Goal: Task Accomplishment & Management: Use online tool/utility

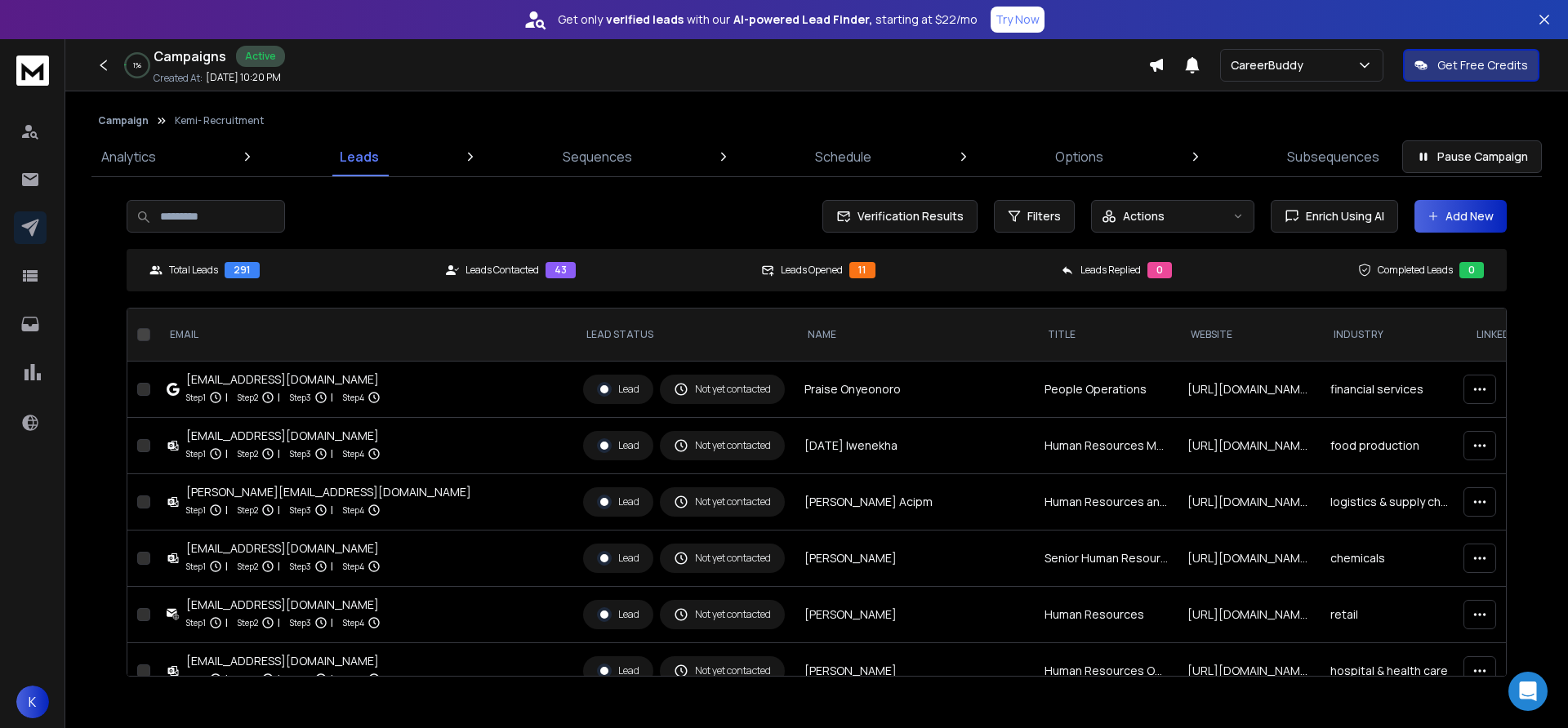
click at [1448, 211] on button "Add New" at bounding box center [1460, 216] width 93 height 33
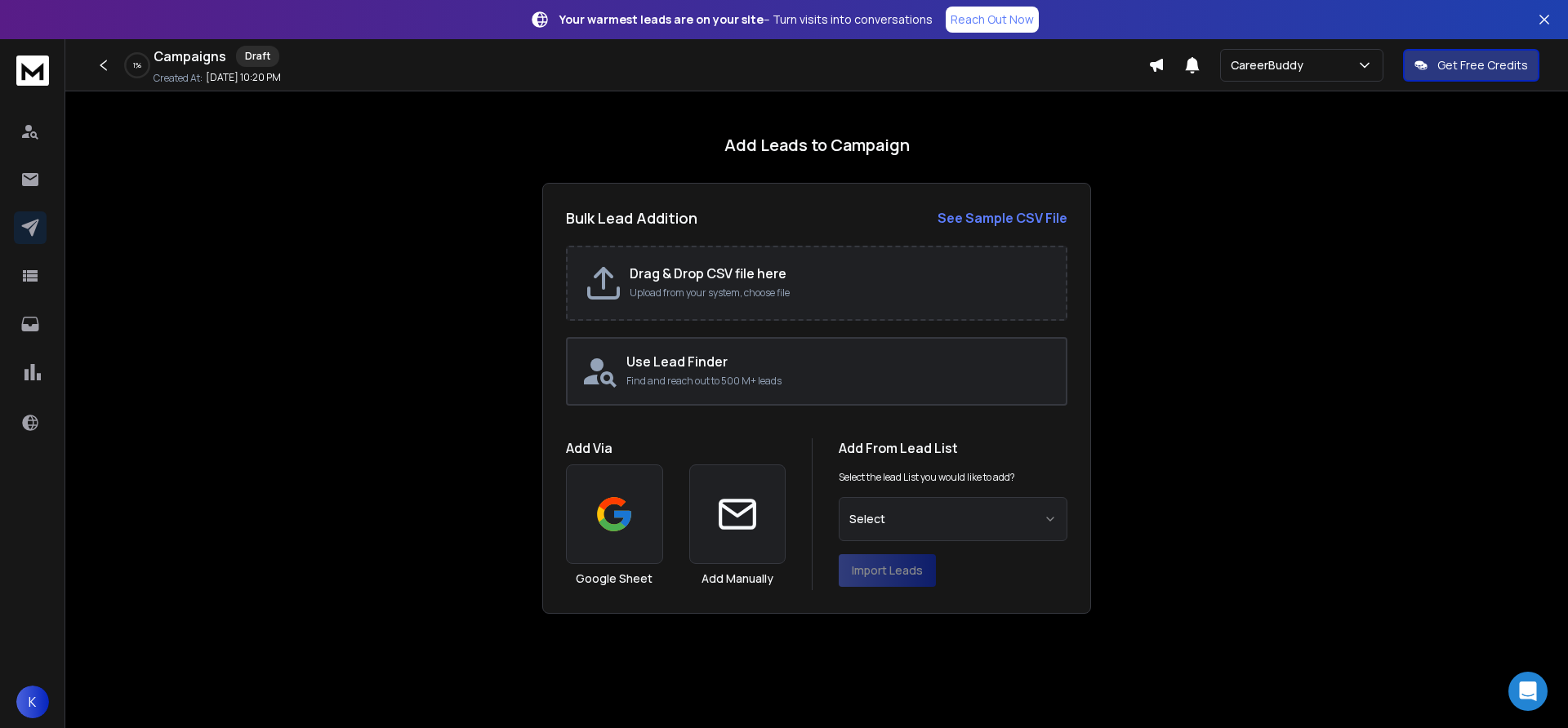
click at [795, 286] on p "Upload from your system, choose file" at bounding box center [839, 293] width 419 height 13
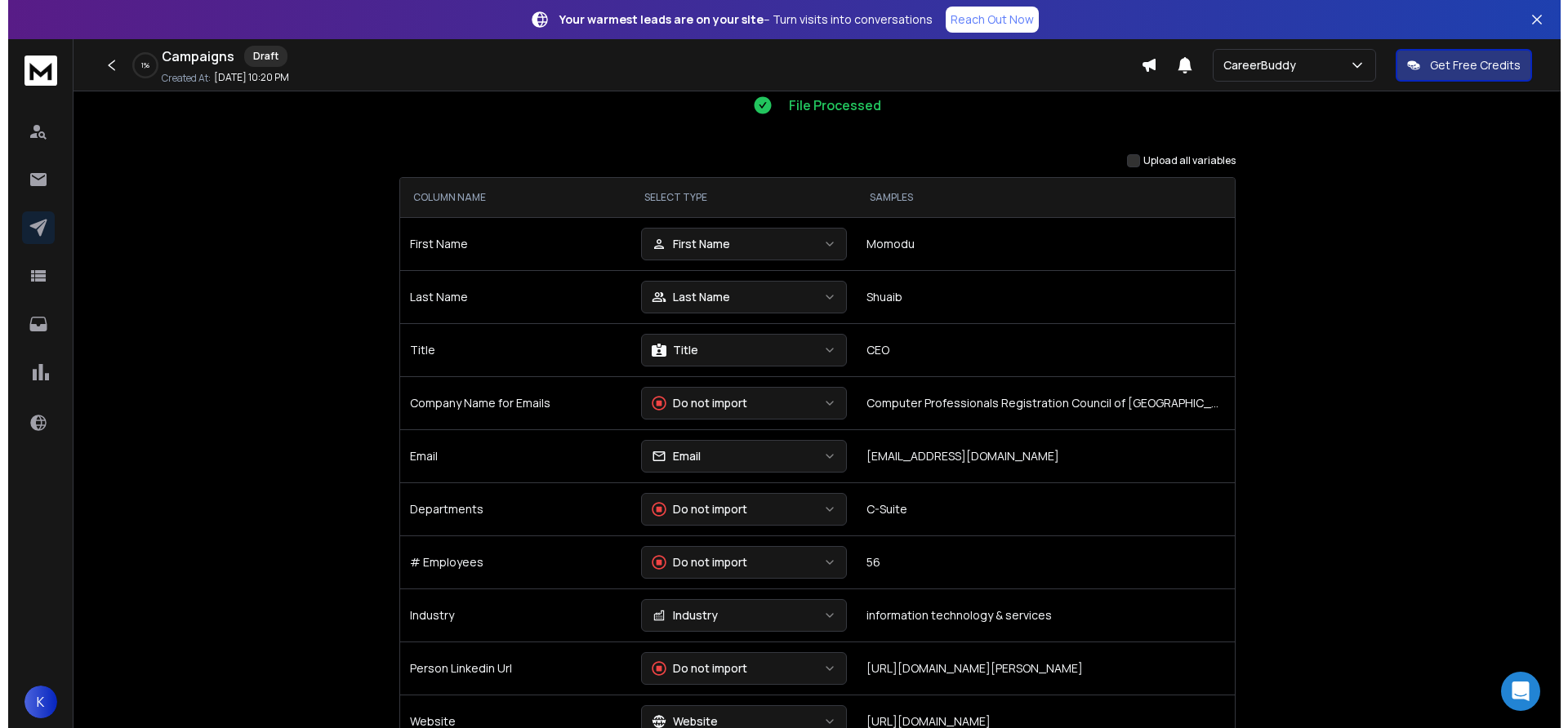
scroll to position [204, 0]
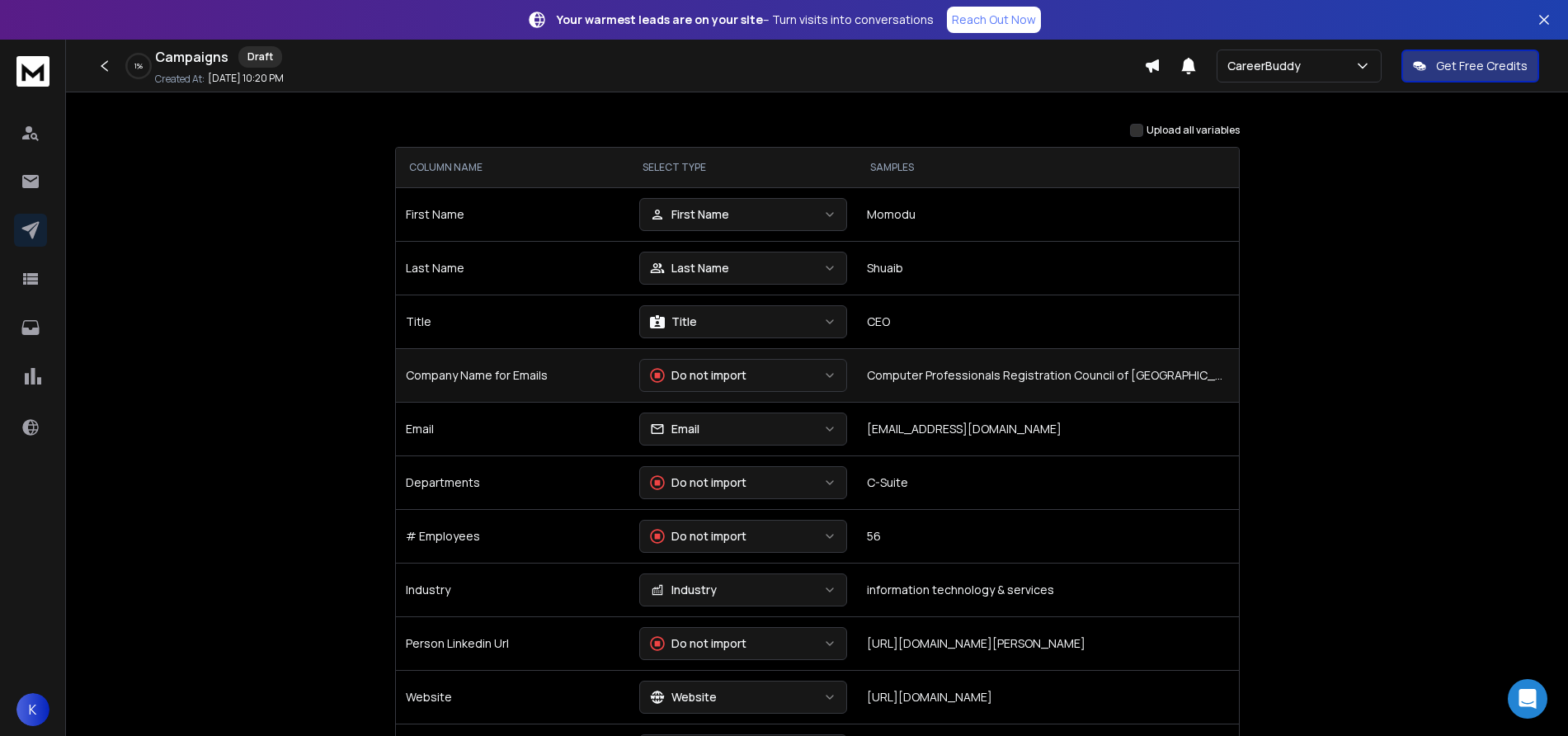
click at [826, 376] on icon "button" at bounding box center [829, 375] width 7 height 3
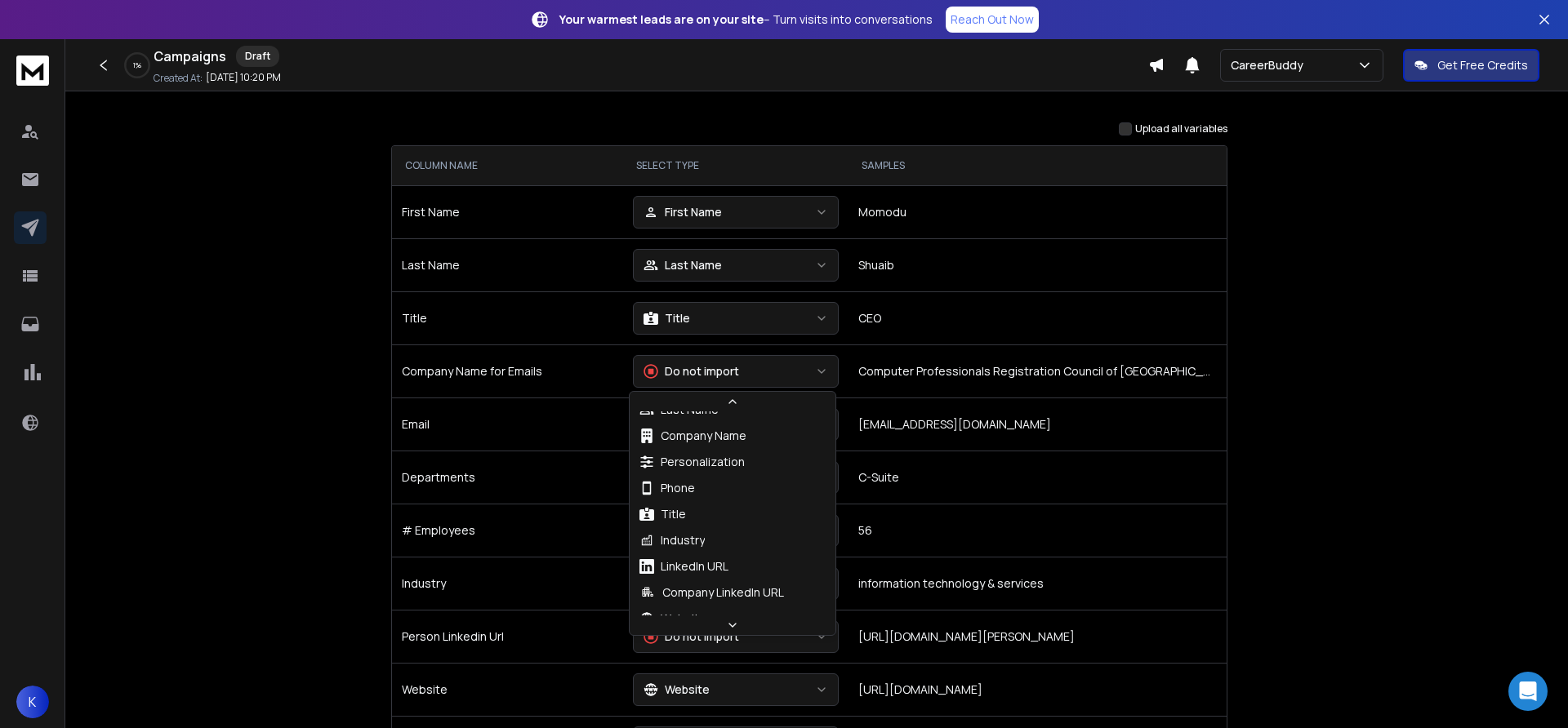
scroll to position [0, 0]
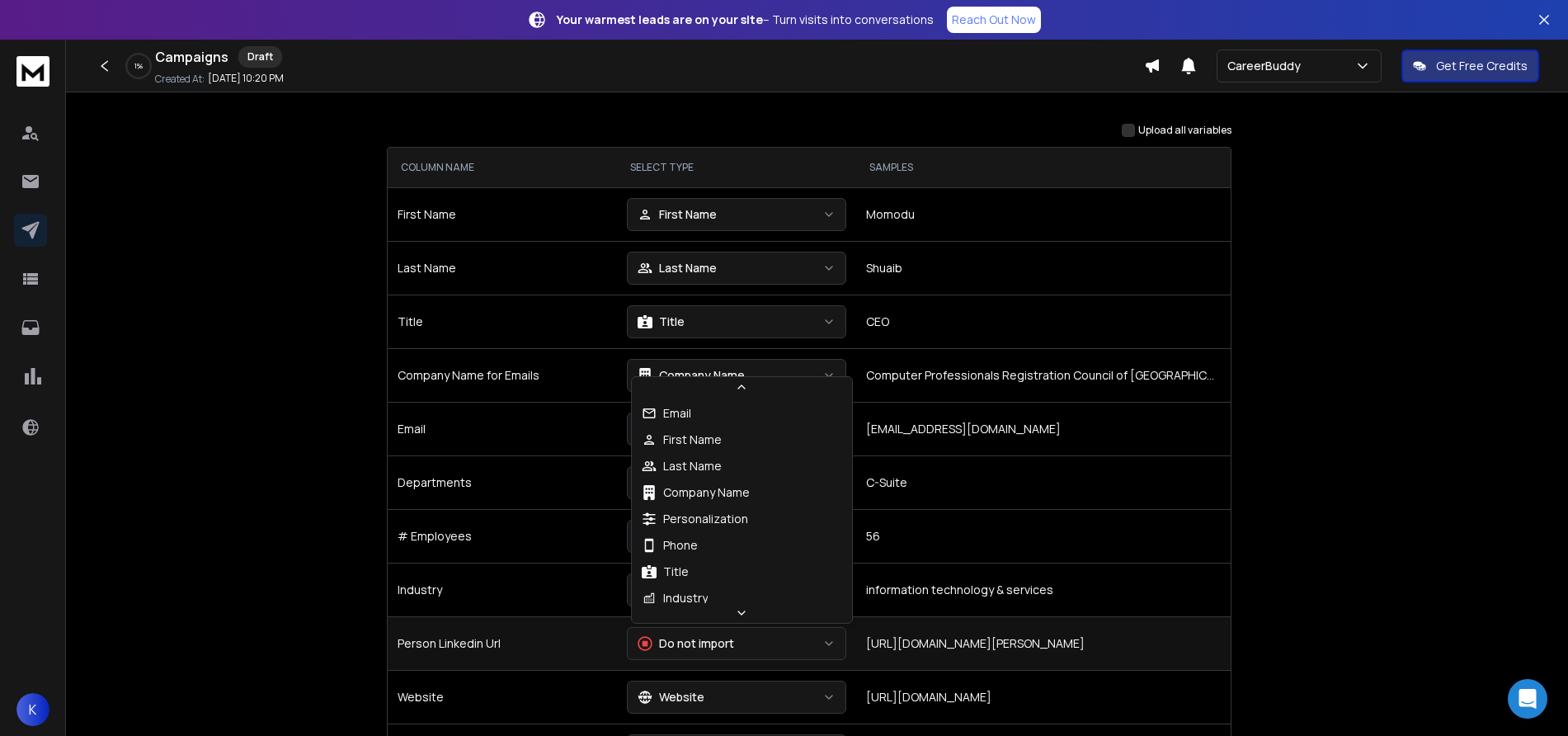
click at [746, 645] on button "Do not import" at bounding box center [737, 643] width 220 height 33
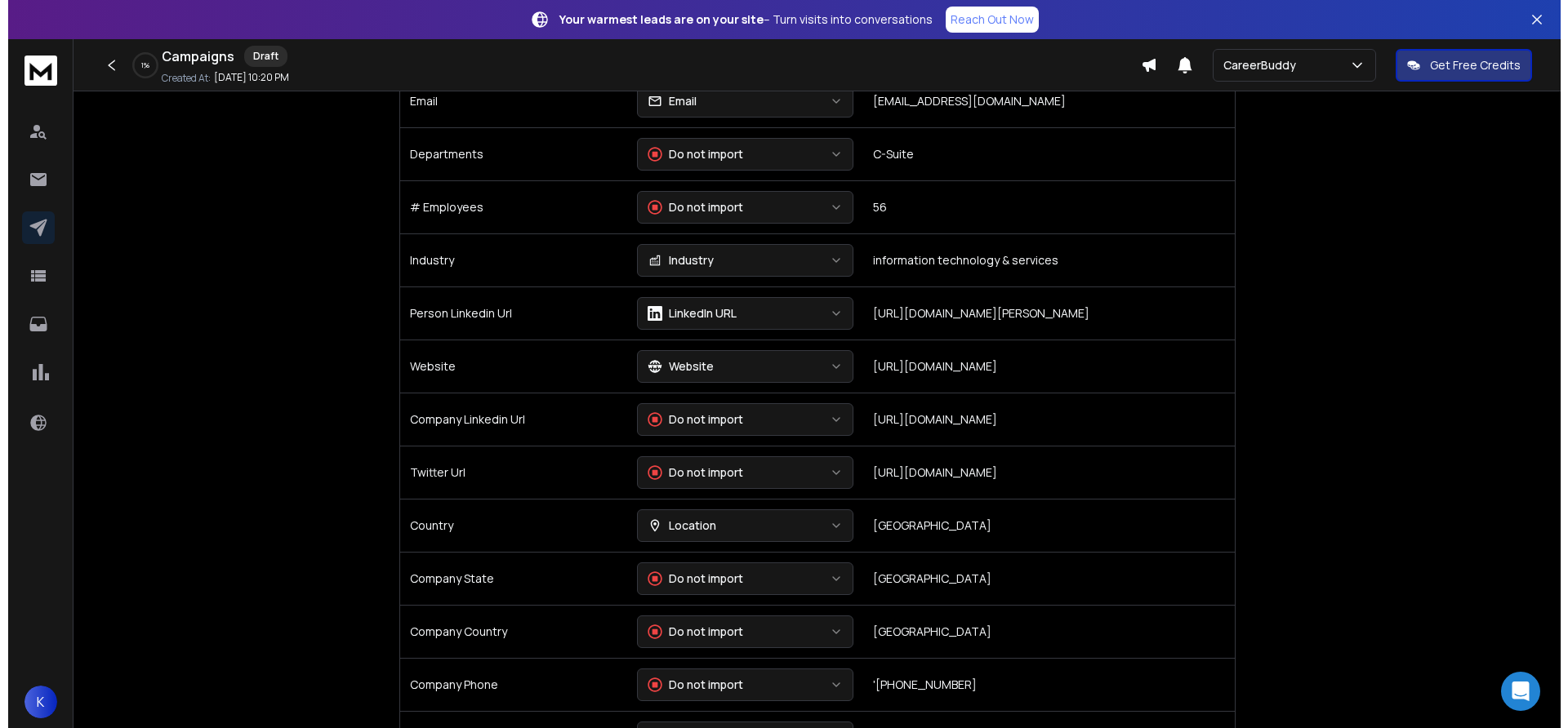
scroll to position [531, 0]
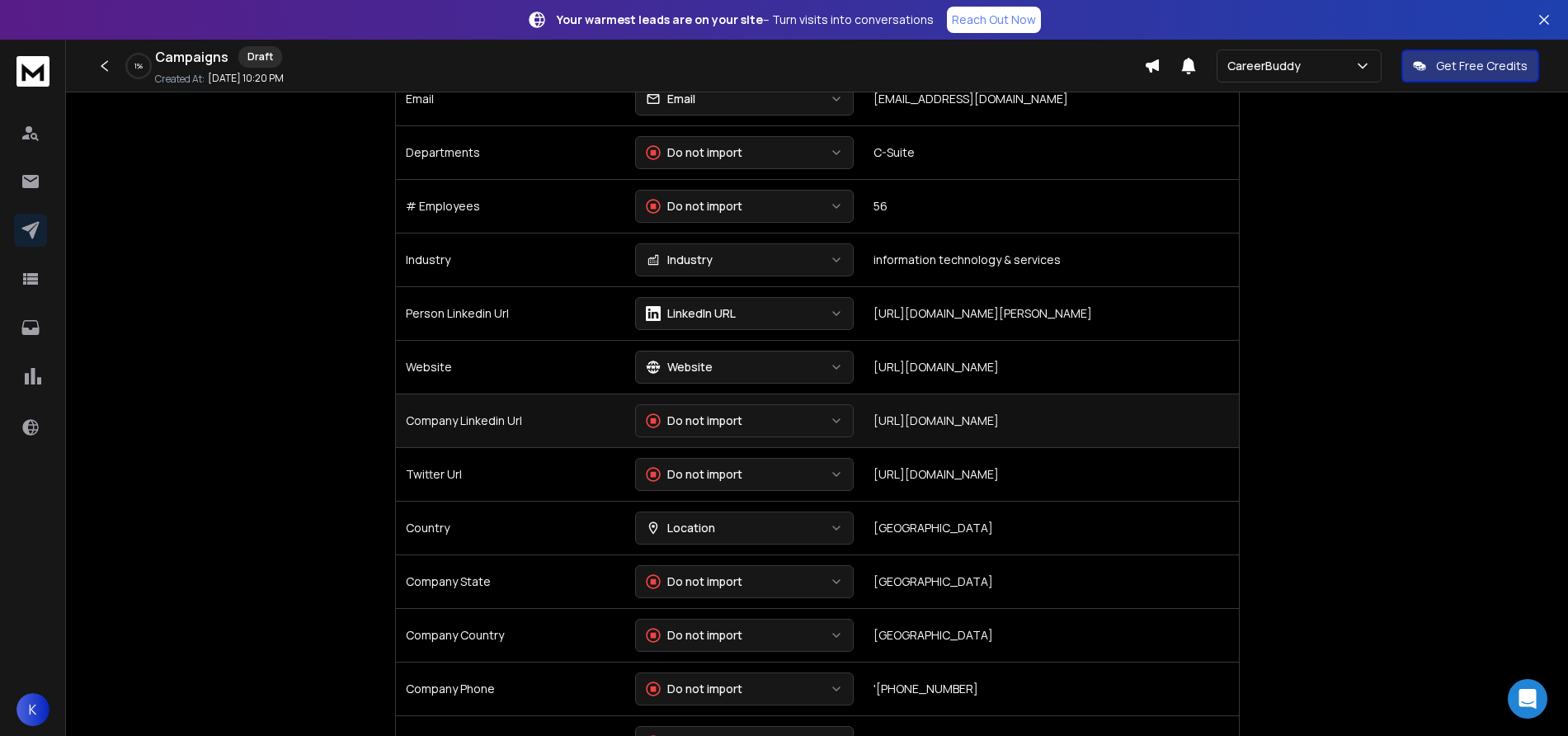
click at [757, 419] on button "Do not import" at bounding box center [745, 421] width 220 height 33
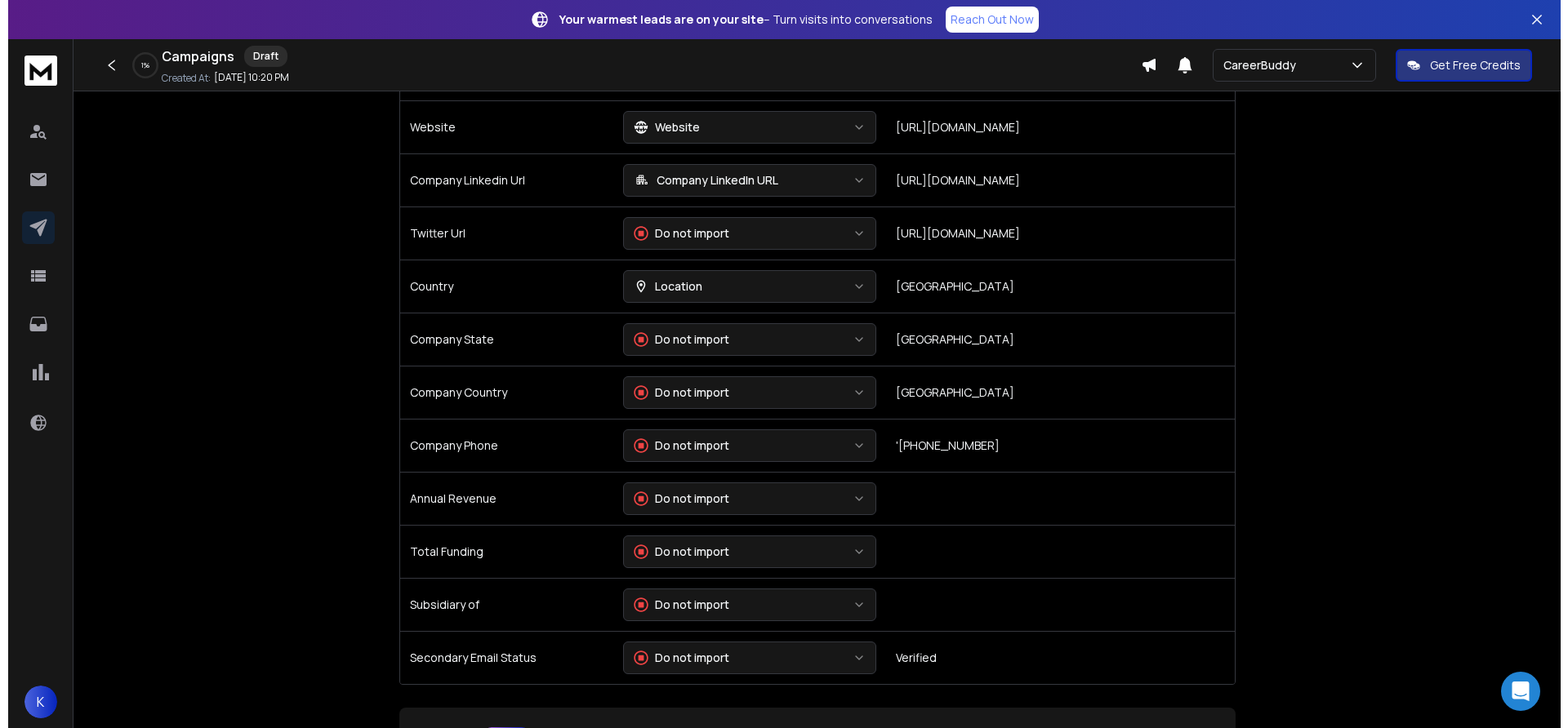
scroll to position [775, 0]
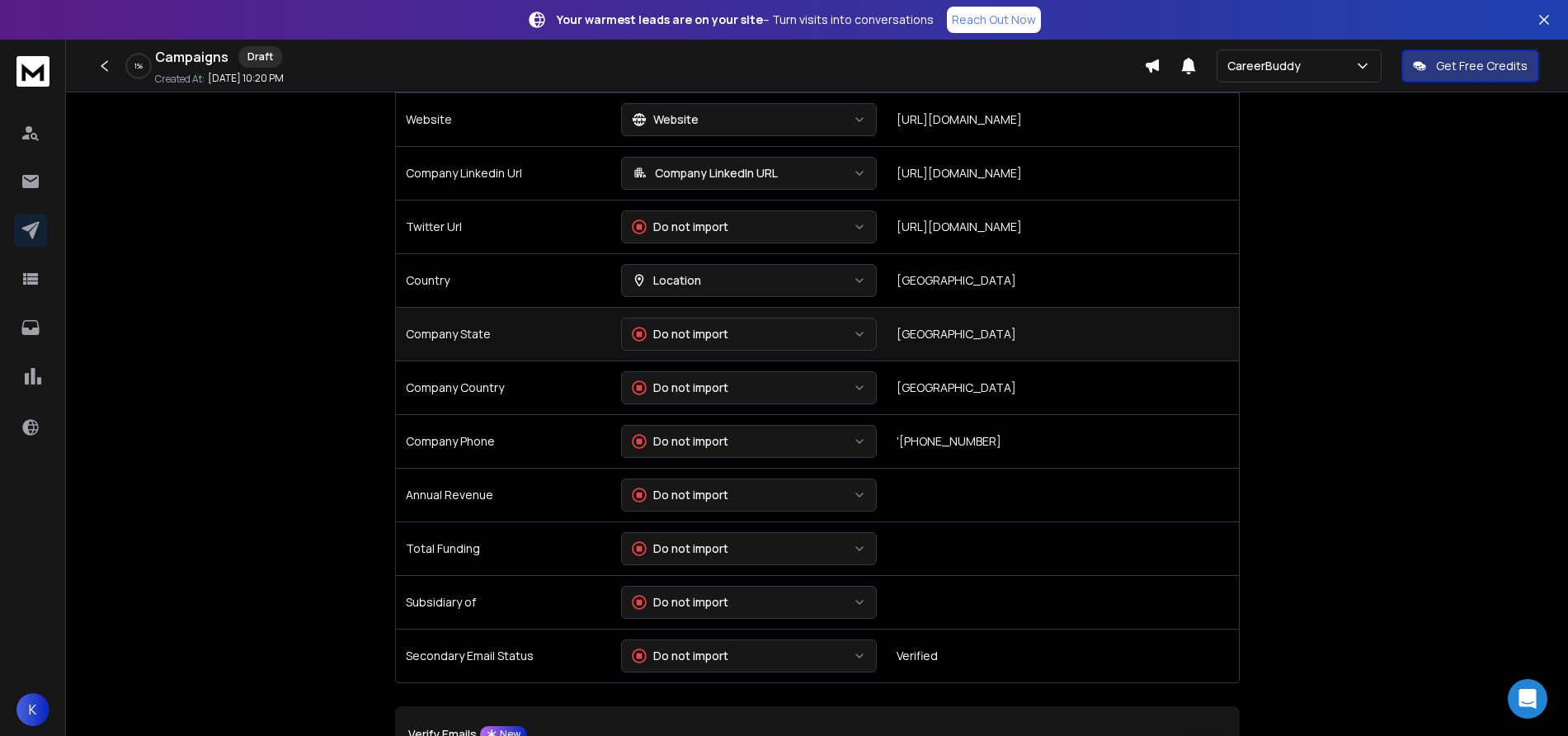
click at [870, 328] on button "Do not import" at bounding box center [749, 334] width 256 height 33
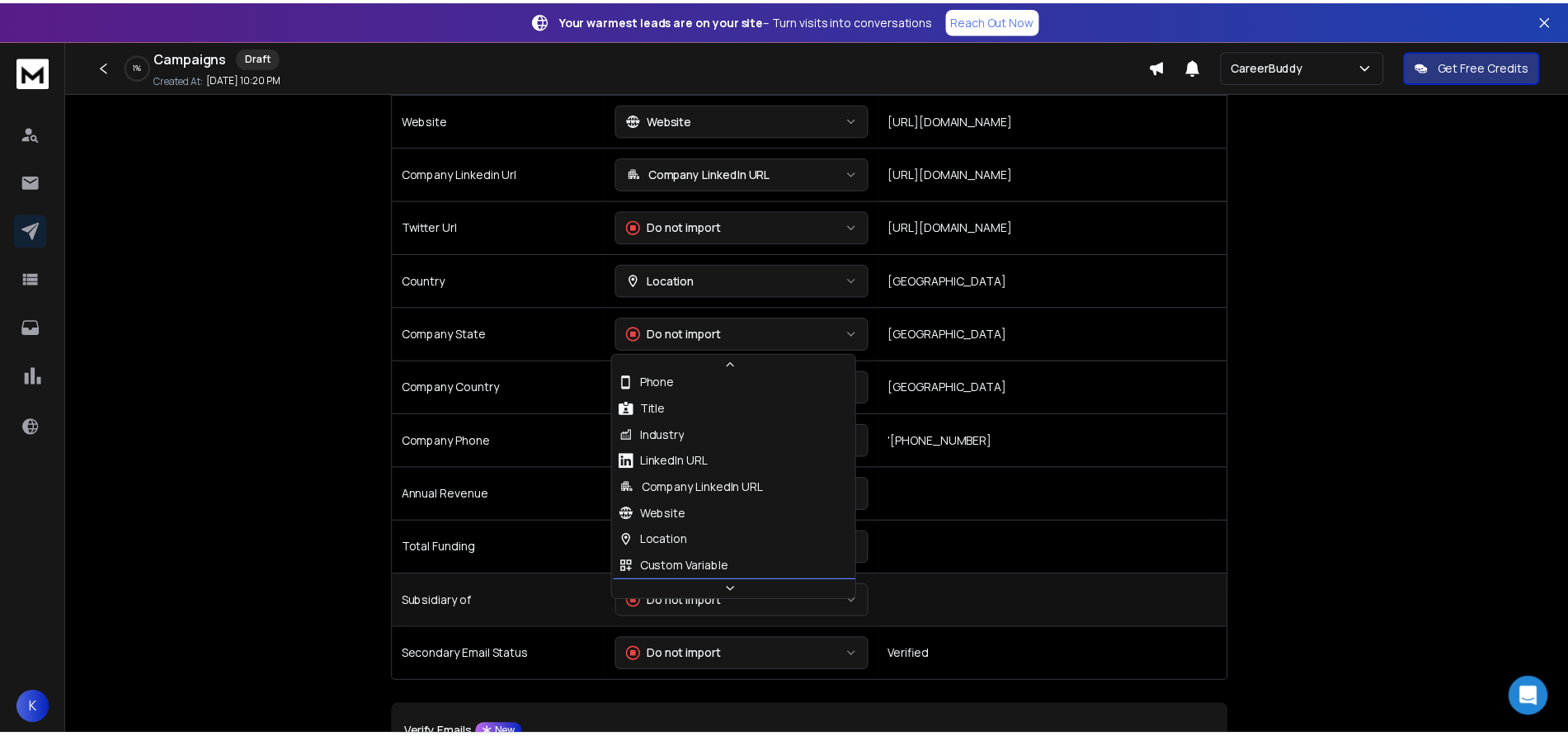
scroll to position [150, 0]
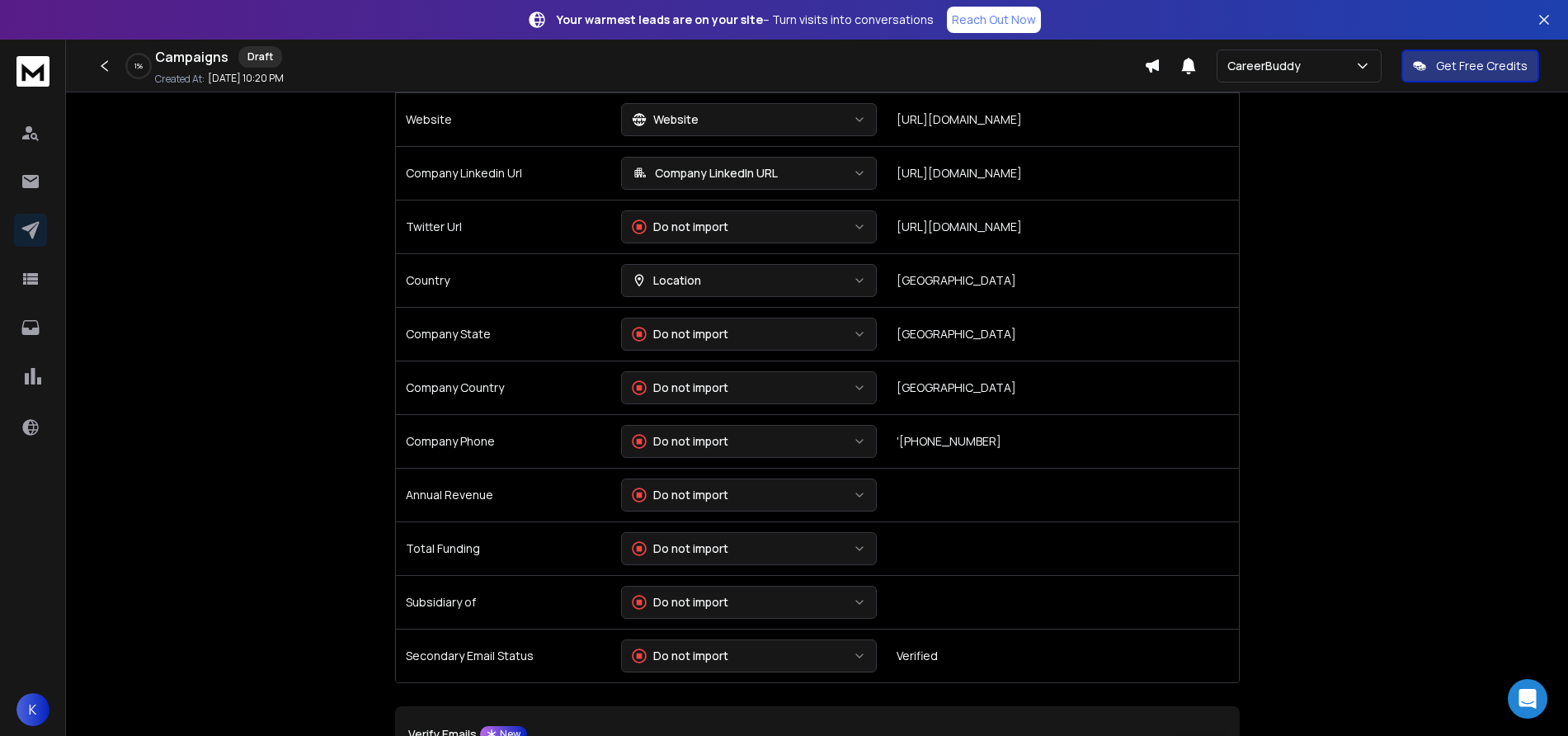
click at [1357, 442] on div "recruitment2.csv File Processed Upload all variables COLUMN NAME SELECT TYPE SA…" at bounding box center [784, 96] width 1568 height 1683
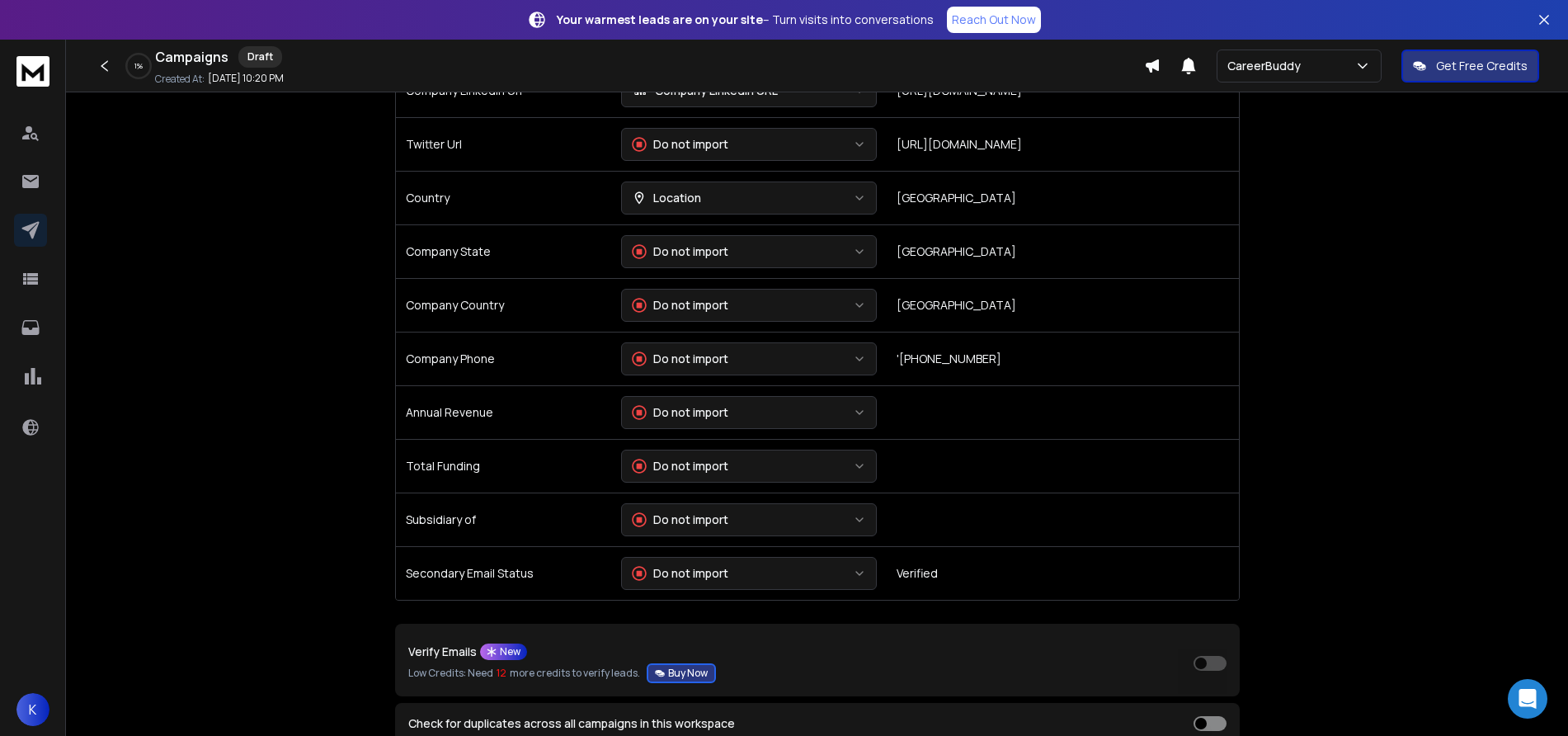
scroll to position [987, 0]
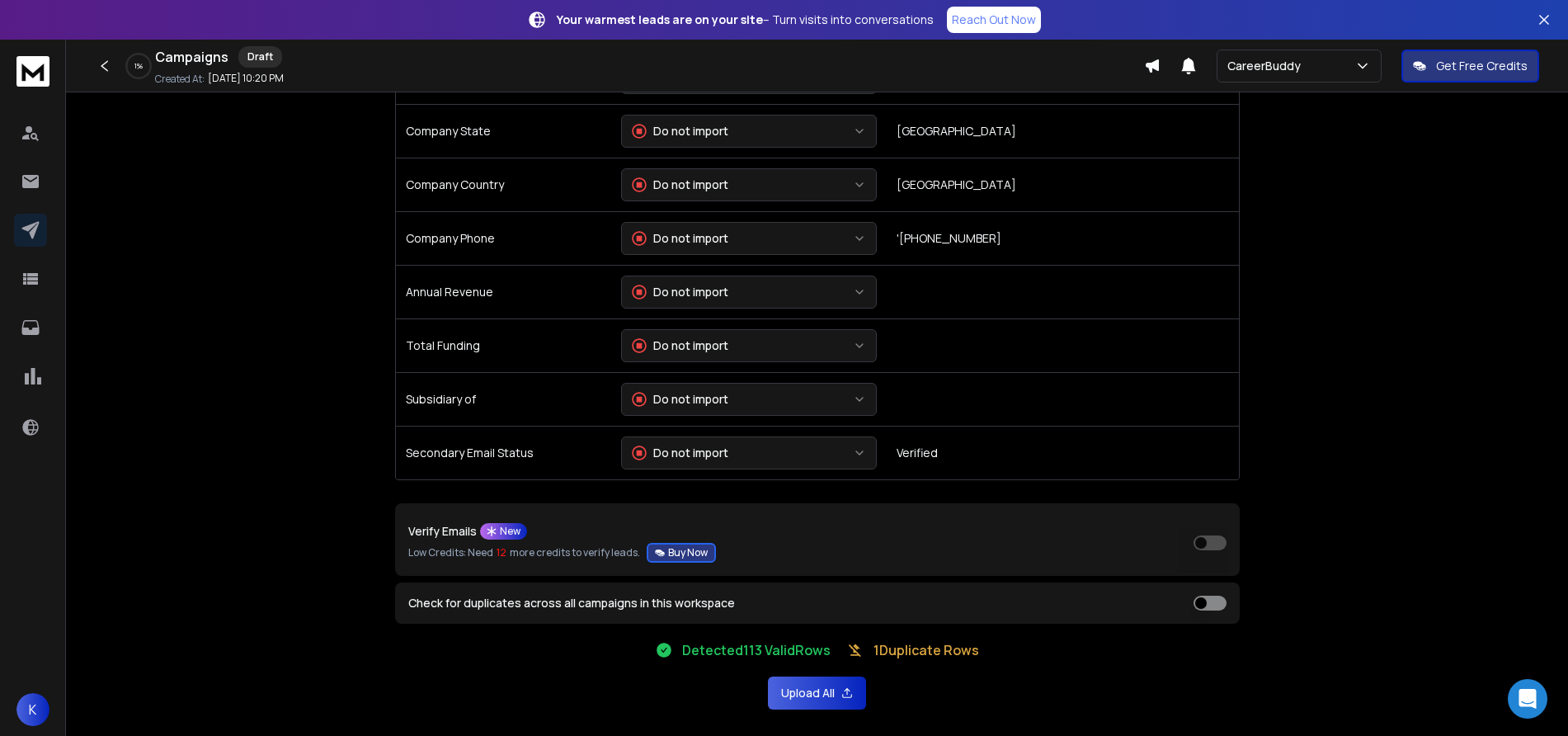
click at [822, 696] on button "Upload All" at bounding box center [817, 693] width 98 height 33
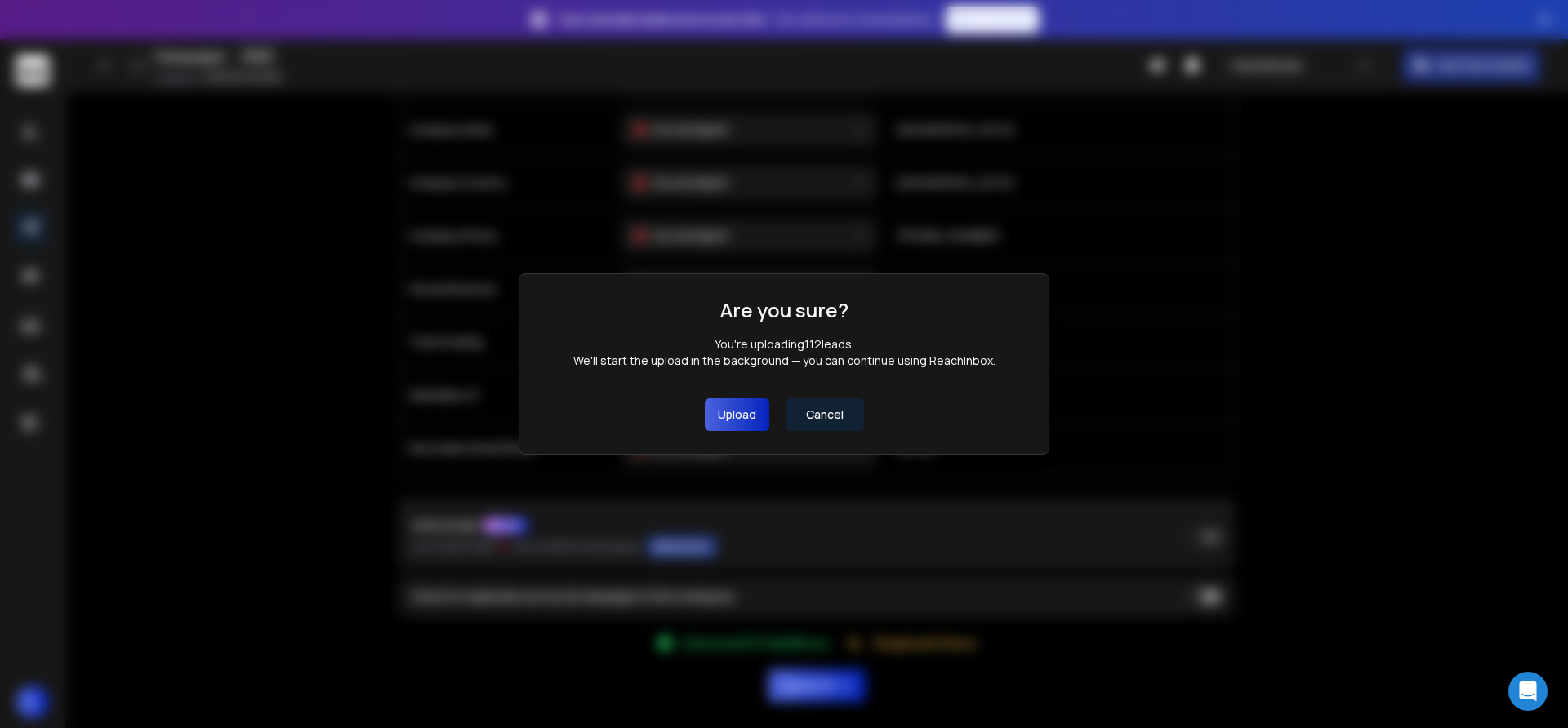
click at [731, 413] on button "Upload" at bounding box center [737, 415] width 64 height 33
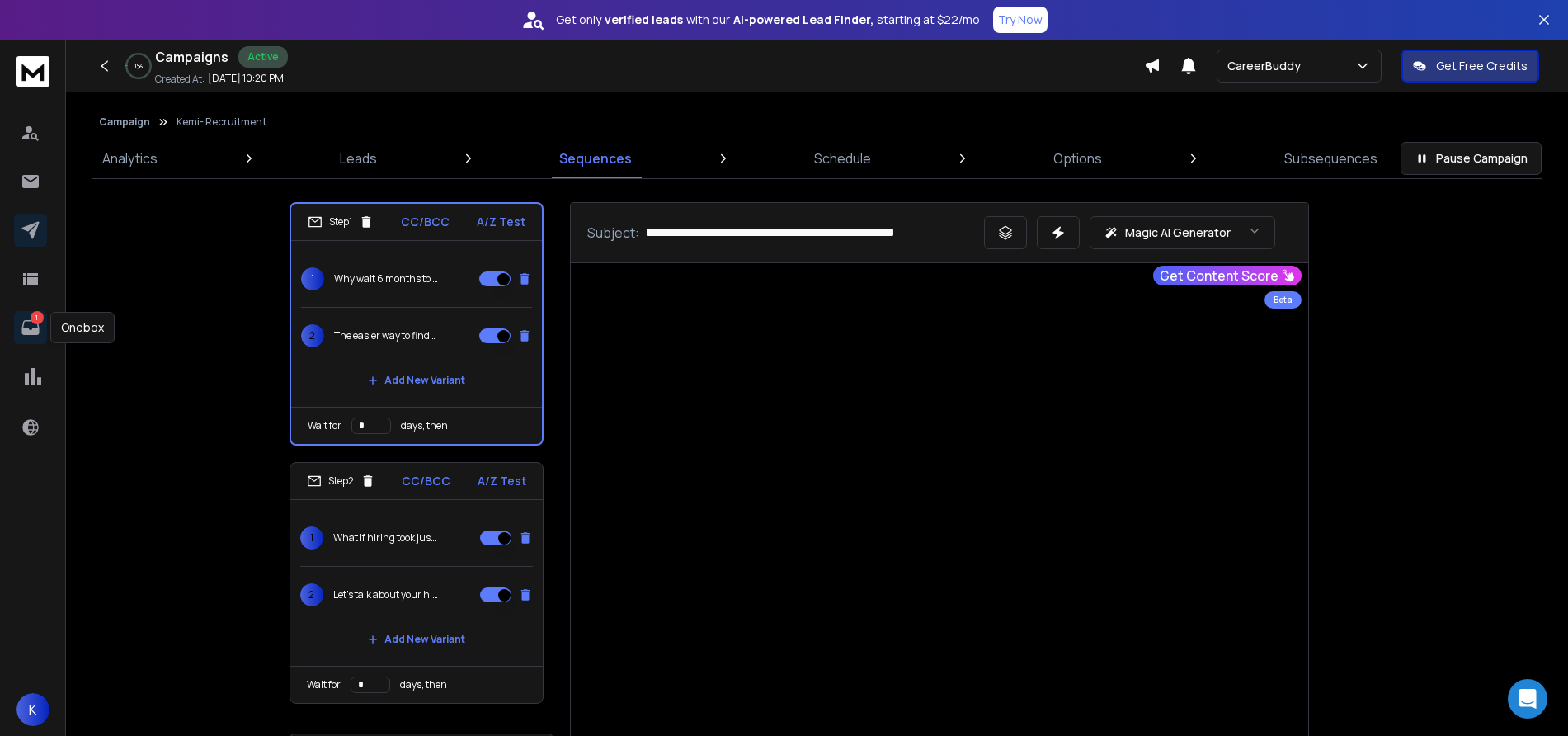
click at [35, 316] on p "1" at bounding box center [37, 318] width 13 height 13
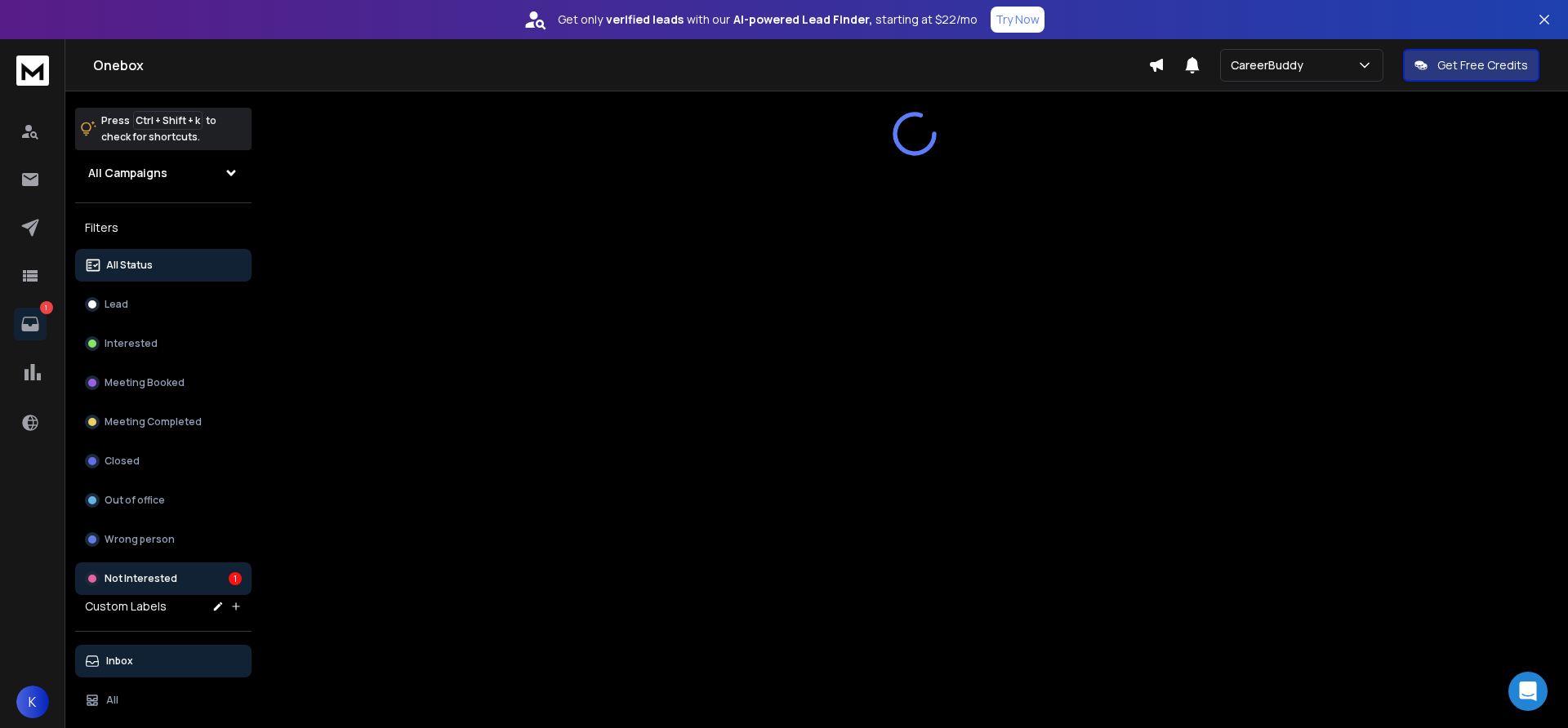
click at [171, 569] on button "Not Interested 1" at bounding box center [163, 579] width 177 height 33
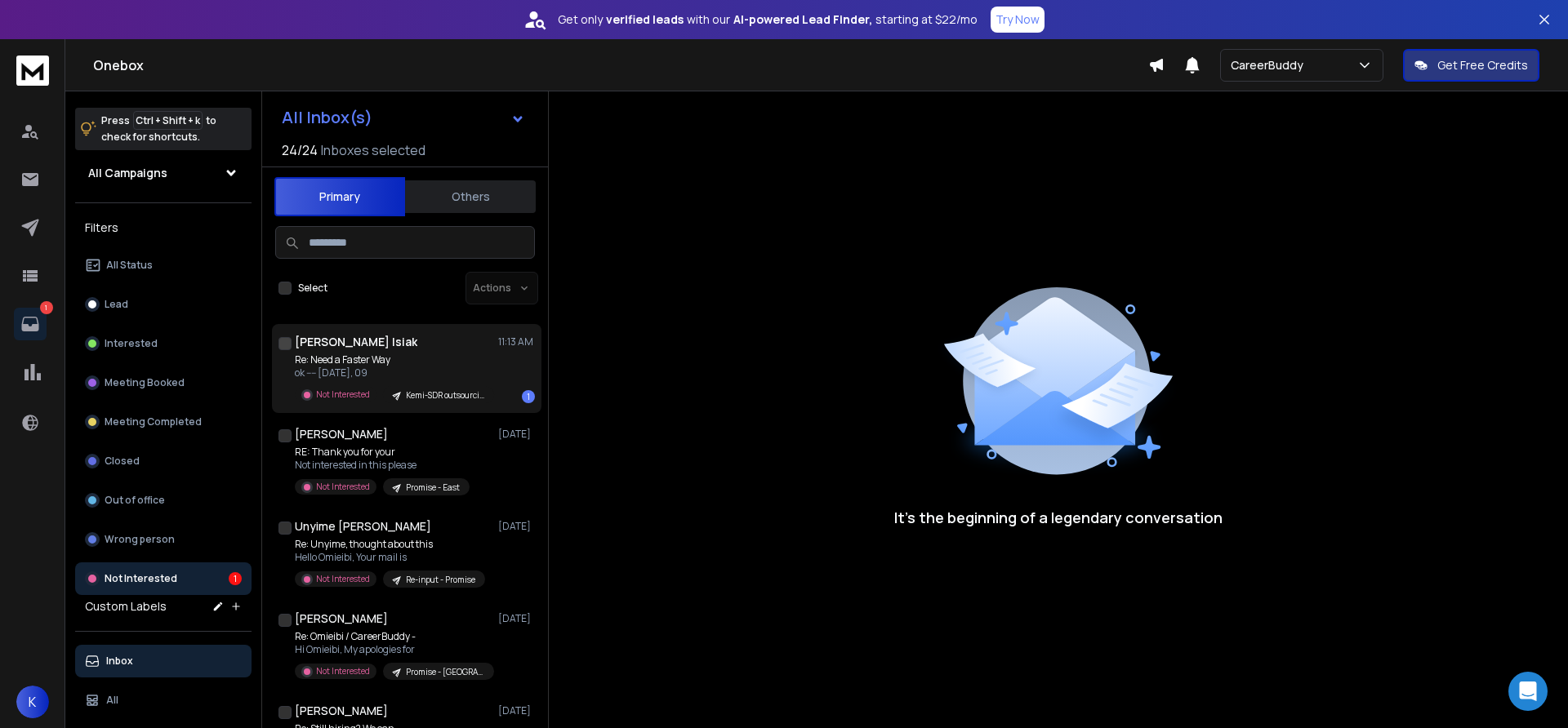
click at [383, 370] on p "ok ---- [DATE], 09" at bounding box center [392, 373] width 196 height 13
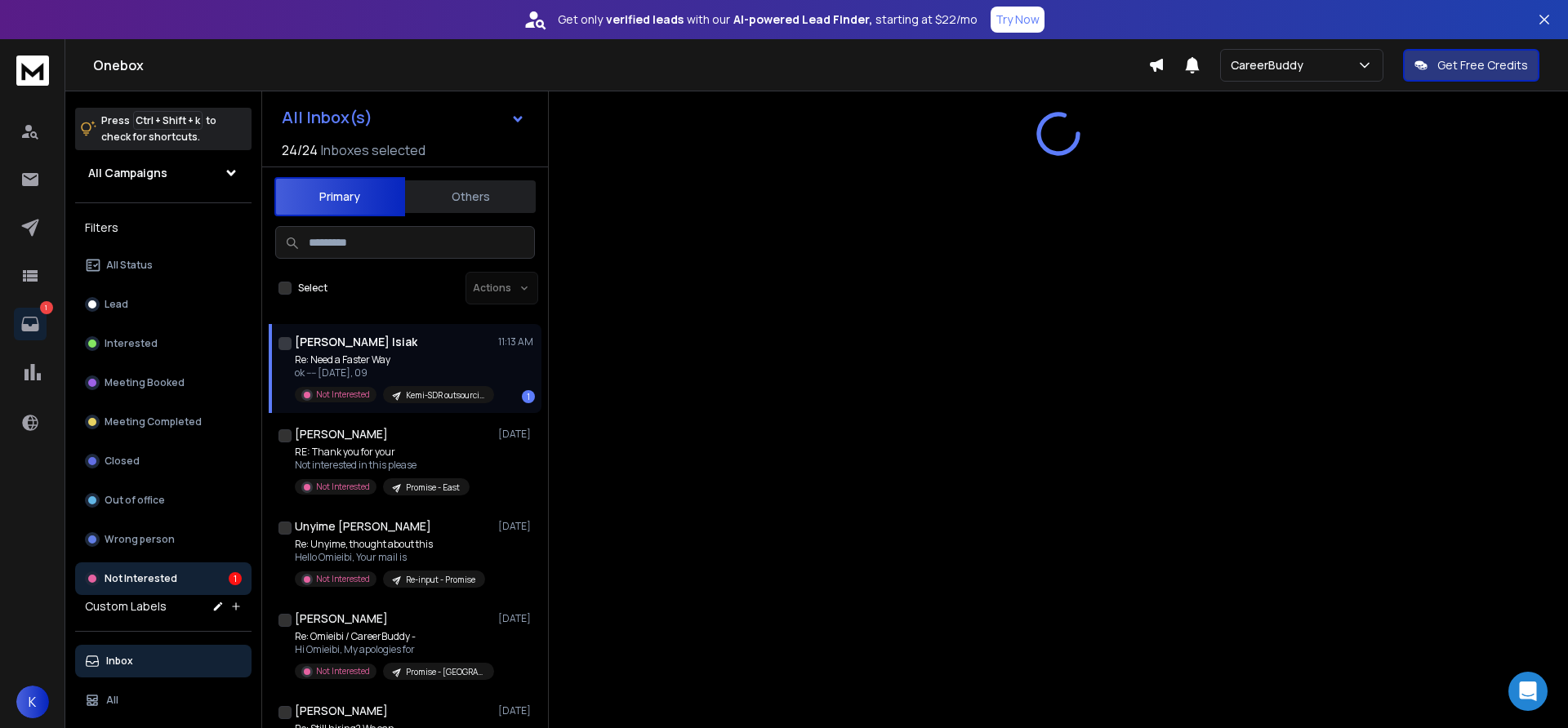
click at [383, 370] on p "ok ---- [DATE], 09" at bounding box center [392, 373] width 196 height 13
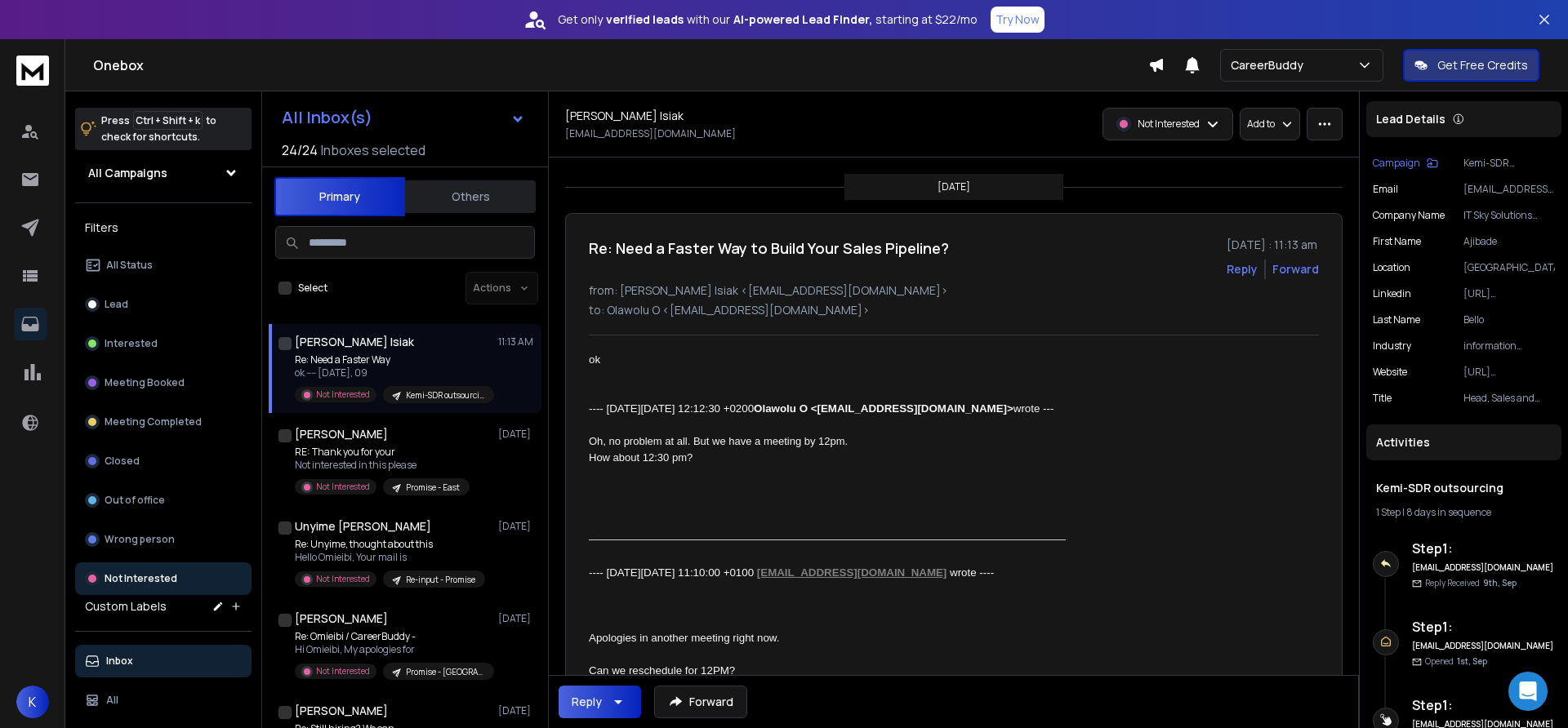
click at [148, 274] on button "All Status" at bounding box center [163, 265] width 177 height 33
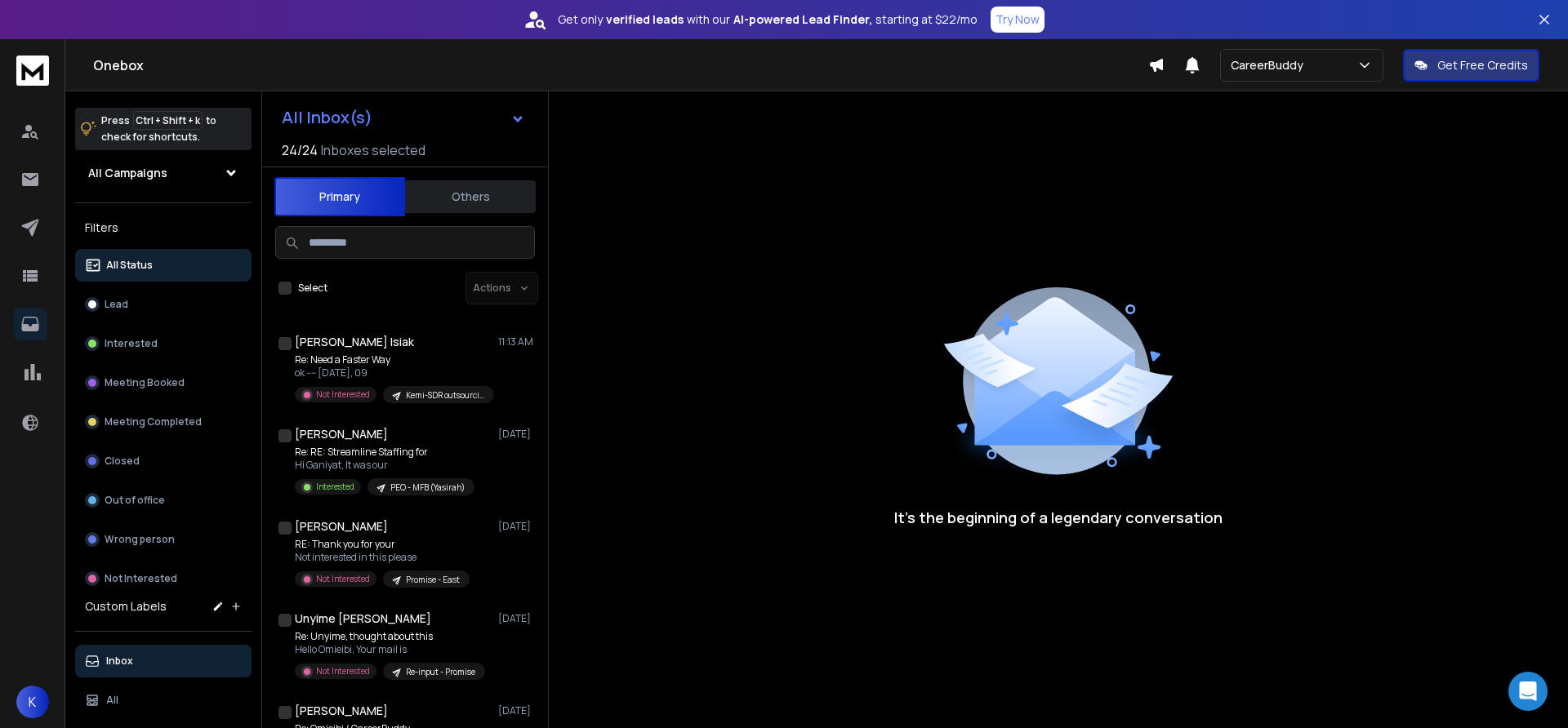
click at [111, 266] on p "All Status" at bounding box center [128, 265] width 46 height 13
click at [28, 227] on icon at bounding box center [29, 228] width 17 height 17
